Goal: Task Accomplishment & Management: Use online tool/utility

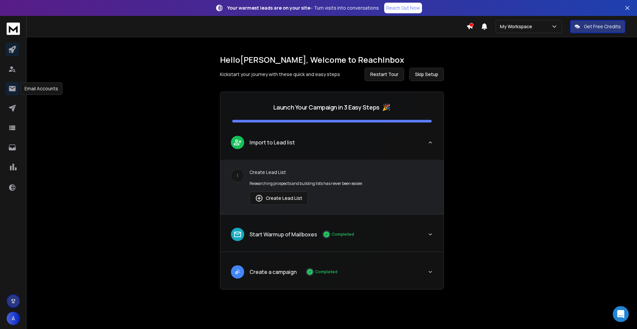
click at [15, 91] on icon at bounding box center [12, 88] width 7 height 5
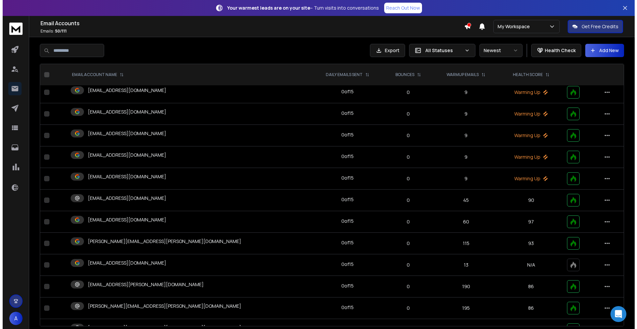
scroll to position [33, 0]
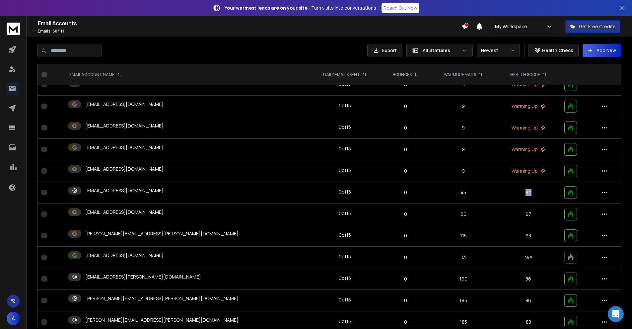
drag, startPoint x: 518, startPoint y: 189, endPoint x: 482, endPoint y: 200, distance: 38.0
click at [497, 200] on td "90" at bounding box center [529, 193] width 64 height 22
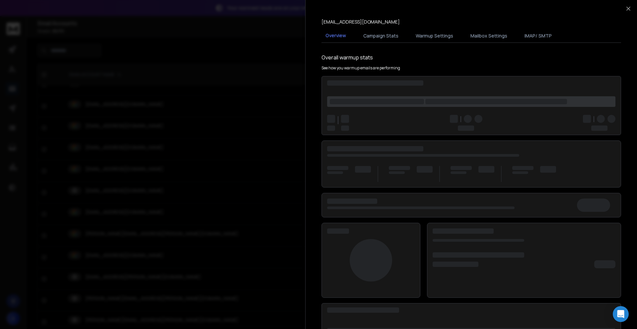
click at [123, 188] on div at bounding box center [318, 164] width 637 height 329
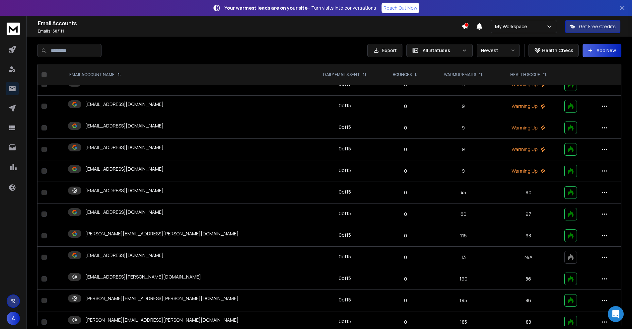
click at [123, 188] on p "[EMAIL_ADDRESS][DOMAIN_NAME]" at bounding box center [124, 190] width 78 height 7
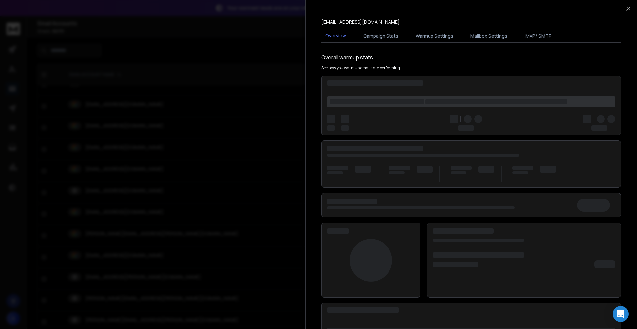
click at [123, 188] on div at bounding box center [318, 164] width 637 height 329
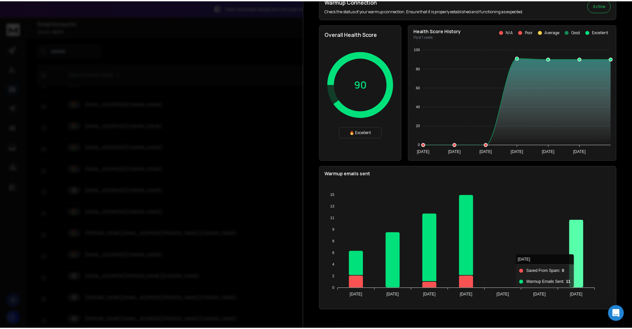
scroll to position [0, 0]
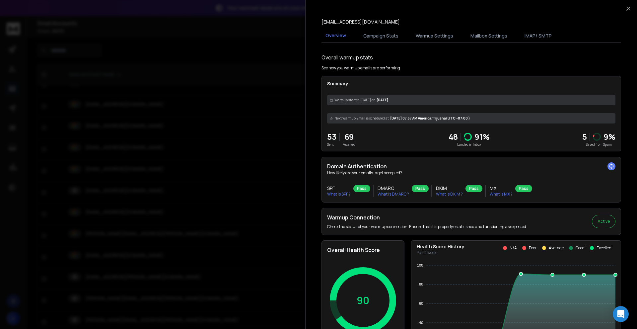
click at [204, 206] on div at bounding box center [318, 164] width 637 height 329
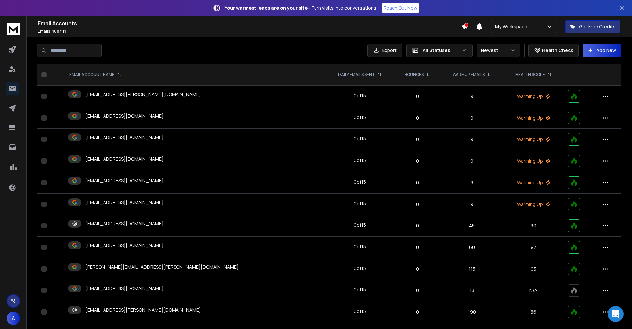
drag, startPoint x: 147, startPoint y: 222, endPoint x: 83, endPoint y: 226, distance: 64.8
click at [83, 226] on div "[EMAIL_ADDRESS][DOMAIN_NAME]" at bounding box center [195, 224] width 254 height 8
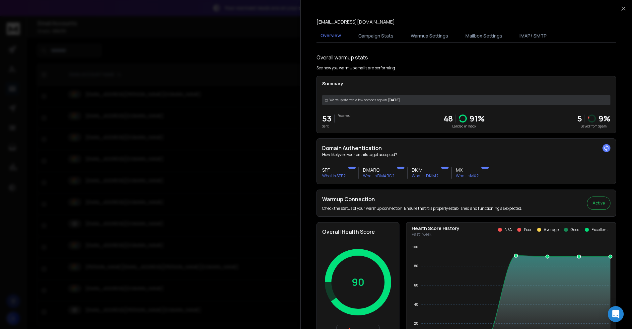
scroll to position [4, 0]
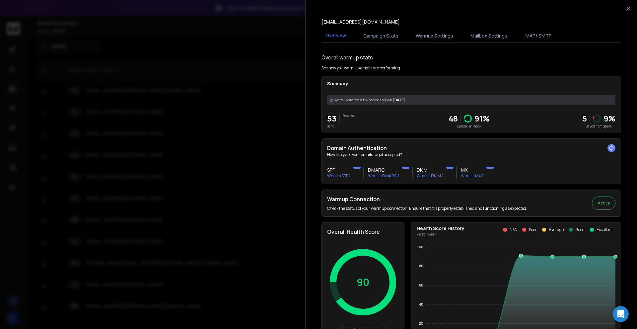
click at [218, 262] on div at bounding box center [318, 164] width 637 height 329
